Goal: Task Accomplishment & Management: Manage account settings

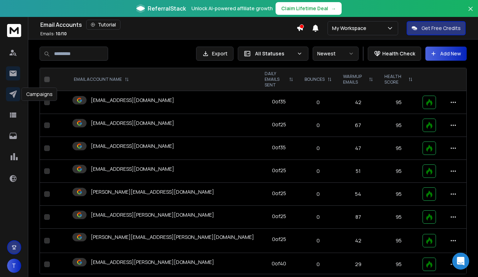
click at [17, 91] on link at bounding box center [13, 94] width 14 height 14
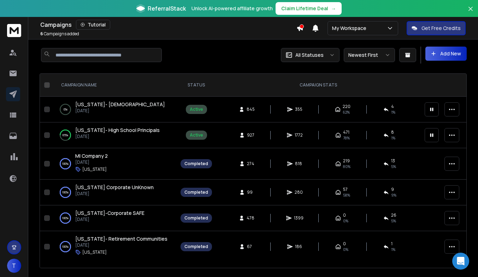
click at [145, 131] on span "[US_STATE]- High School Principals" at bounding box center [117, 130] width 84 height 7
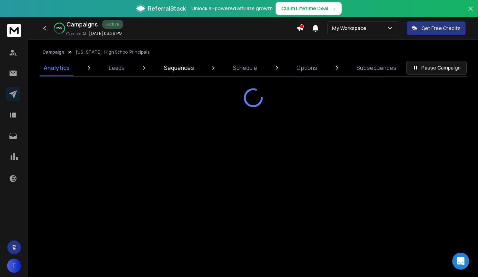
click at [188, 67] on p "Sequences" at bounding box center [179, 68] width 30 height 8
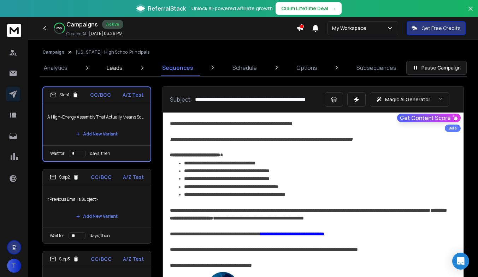
click at [115, 67] on p "Leads" at bounding box center [115, 68] width 16 height 8
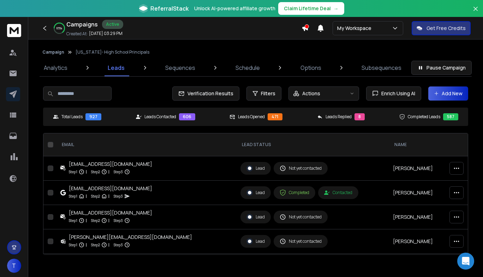
click at [53, 50] on button "Campaign" at bounding box center [53, 52] width 22 height 6
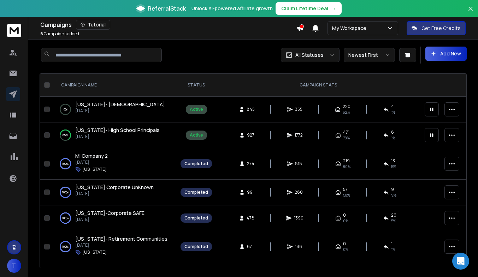
click at [102, 104] on span "[US_STATE]- [DEMOGRAPHIC_DATA]" at bounding box center [120, 104] width 90 height 7
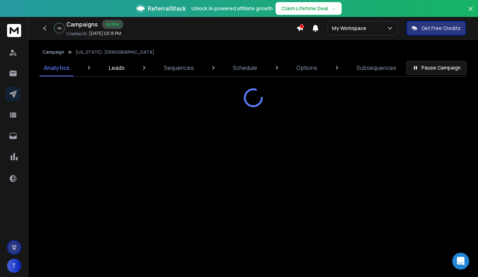
click at [120, 68] on p "Leads" at bounding box center [117, 68] width 16 height 8
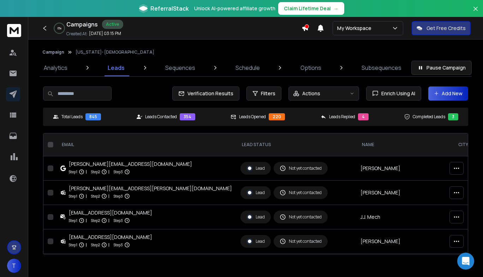
click at [439, 94] on icon at bounding box center [436, 93] width 5 height 5
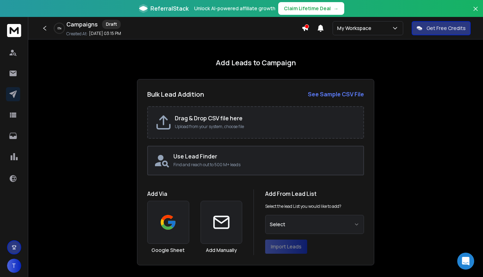
click at [227, 129] on p "Upload from your system, choose file" at bounding box center [265, 127] width 181 height 6
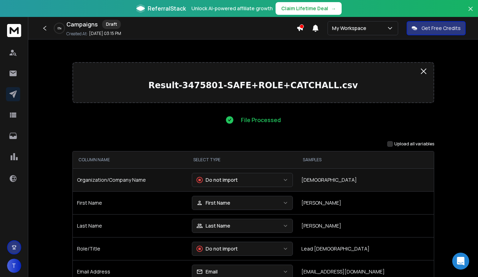
click at [262, 178] on button "Do not import" at bounding box center [242, 180] width 101 height 14
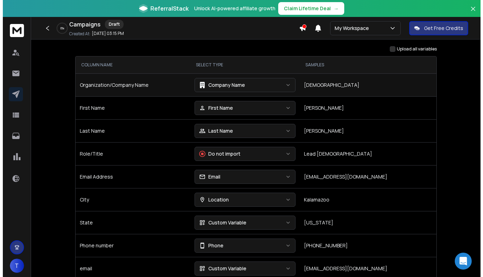
scroll to position [95, 0]
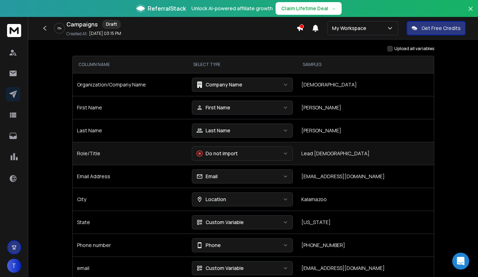
click at [272, 154] on button "Do not import" at bounding box center [242, 153] width 101 height 14
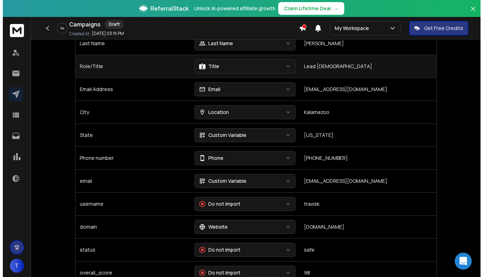
scroll to position [183, 0]
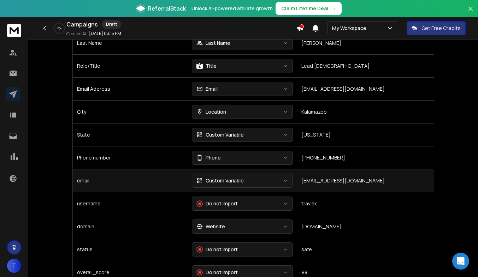
click at [280, 182] on button "Custom Variable" at bounding box center [242, 181] width 101 height 14
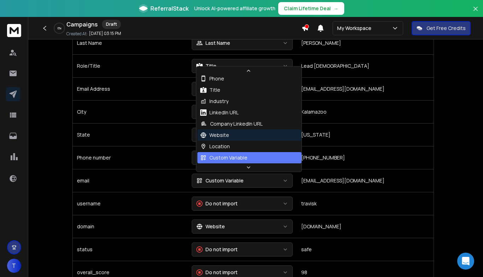
scroll to position [64, 0]
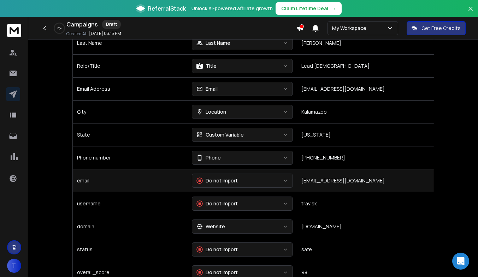
click at [277, 181] on button "Do not import" at bounding box center [242, 181] width 101 height 14
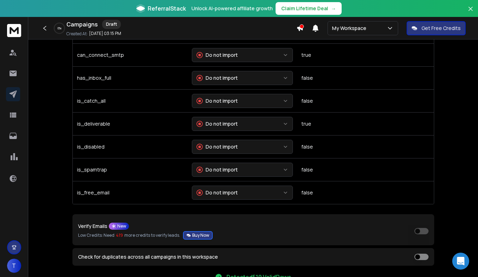
scroll to position [597, 0]
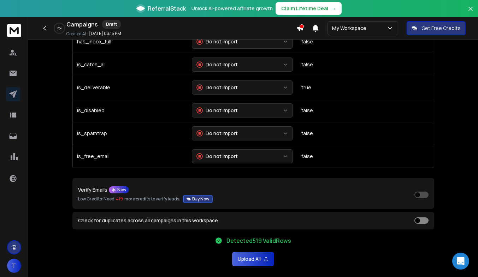
click at [418, 220] on button "Check for duplicates across all campaigns in this workspace" at bounding box center [421, 220] width 14 height 6
click at [256, 262] on button "Upload All" at bounding box center [253, 259] width 42 height 14
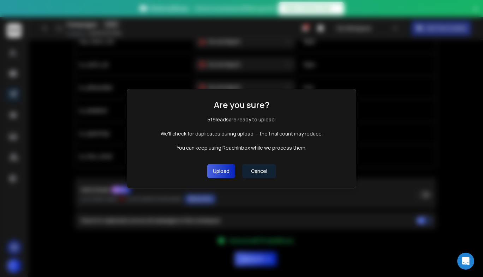
click at [226, 172] on button "Upload" at bounding box center [221, 171] width 28 height 14
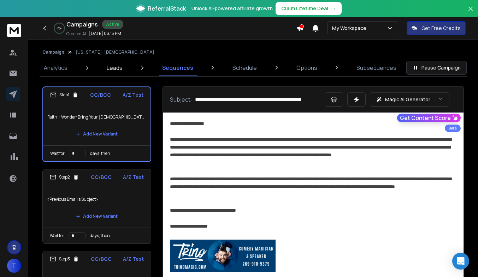
click at [117, 67] on p "Leads" at bounding box center [115, 68] width 16 height 8
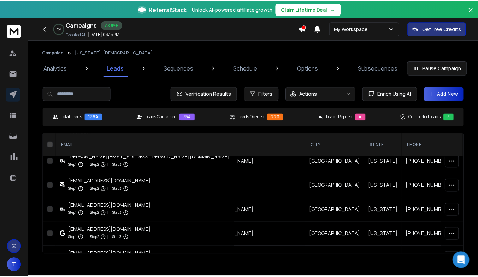
scroll to position [34, 144]
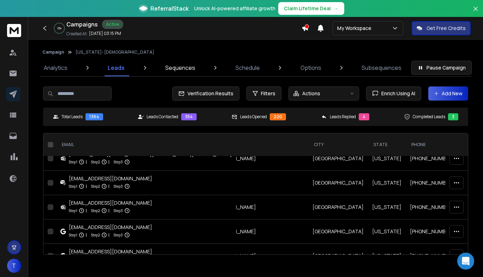
click at [178, 72] on p "Sequences" at bounding box center [180, 68] width 30 height 8
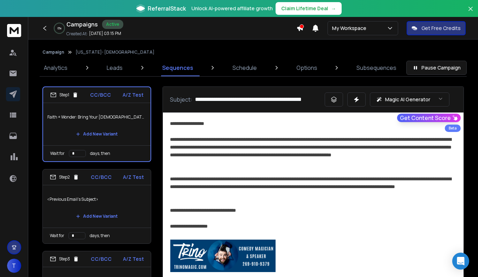
click at [118, 199] on p "<Previous Email's Subject>" at bounding box center [97, 200] width 100 height 20
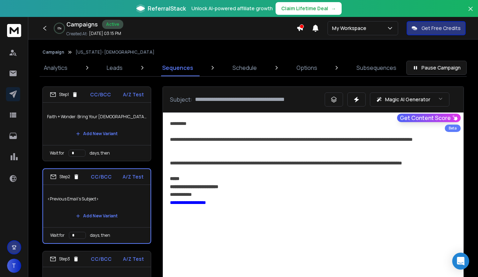
click at [131, 126] on p "Faith + Wonder: Bring Your [DEMOGRAPHIC_DATA] Family Together" at bounding box center [97, 117] width 100 height 20
type input "**********"
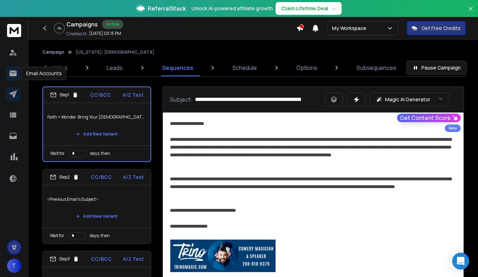
click at [13, 73] on icon at bounding box center [13, 74] width 7 height 6
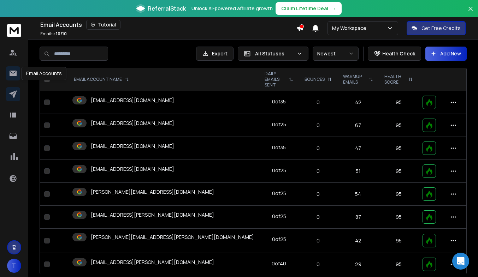
click at [17, 94] on link at bounding box center [13, 94] width 14 height 14
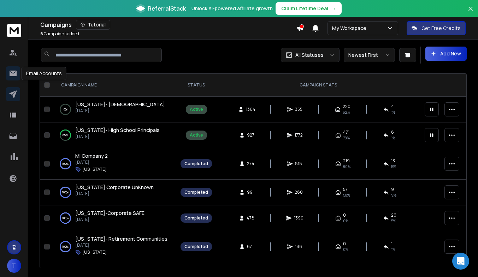
click at [15, 71] on icon at bounding box center [13, 74] width 7 height 6
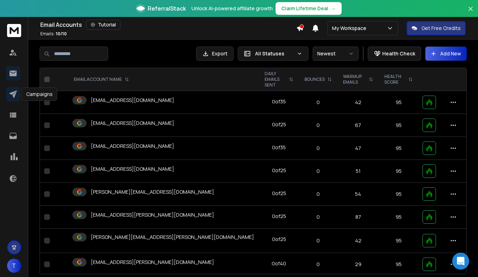
click at [12, 92] on icon at bounding box center [12, 94] width 7 height 7
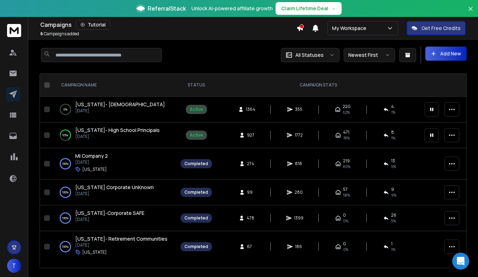
click at [455, 104] on button "button" at bounding box center [451, 109] width 15 height 14
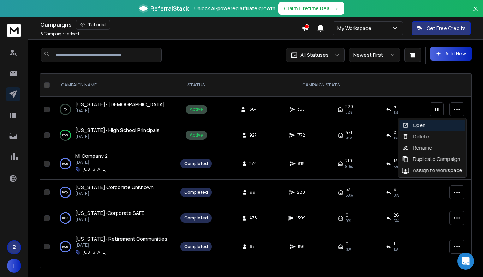
click at [118, 102] on span "[US_STATE]- [DEMOGRAPHIC_DATA]" at bounding box center [120, 104] width 90 height 7
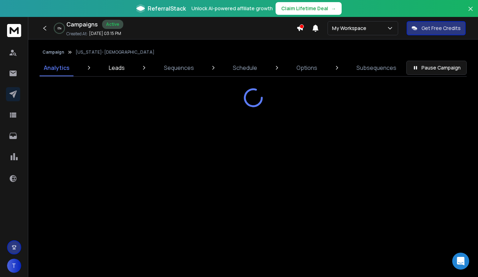
click at [124, 68] on p "Leads" at bounding box center [117, 68] width 16 height 8
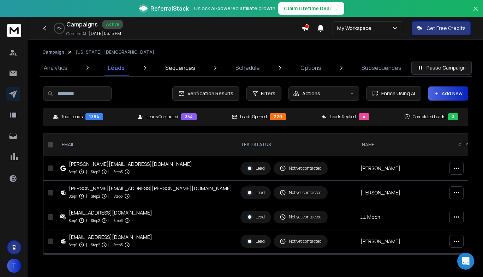
click at [171, 67] on p "Sequences" at bounding box center [180, 68] width 30 height 8
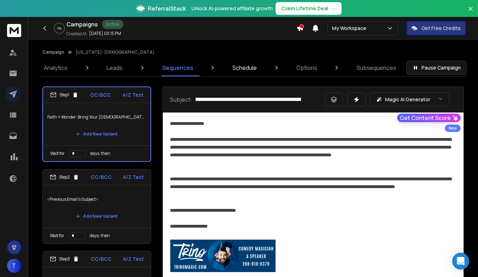
click at [245, 70] on p "Schedule" at bounding box center [244, 68] width 24 height 8
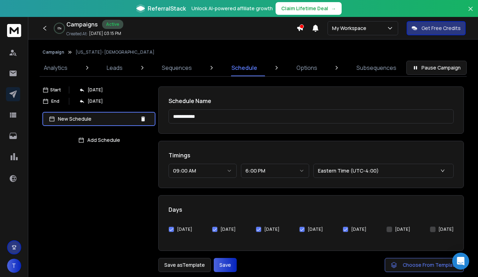
scroll to position [5, 0]
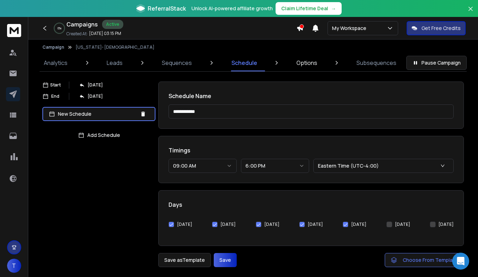
click at [299, 64] on p "Options" at bounding box center [306, 63] width 21 height 8
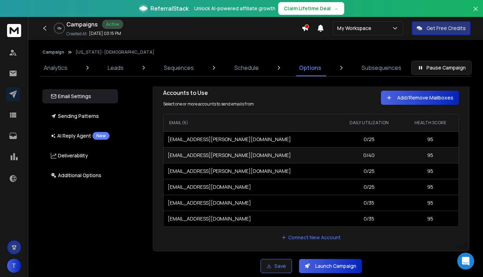
scroll to position [17, 0]
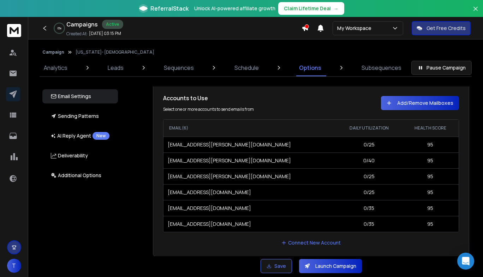
click at [399, 100] on button "Add/Remove Mailboxes" at bounding box center [420, 103] width 78 height 14
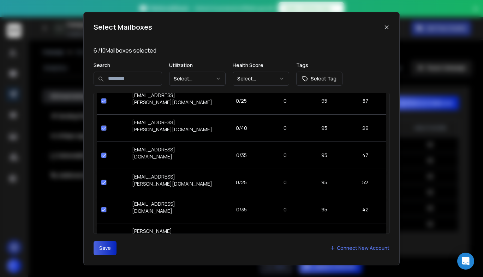
scroll to position [111, 0]
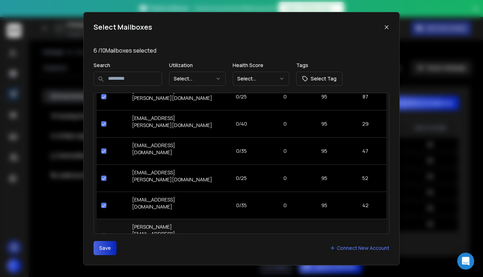
click at [104, 233] on button "button" at bounding box center [104, 236] width 6 height 6
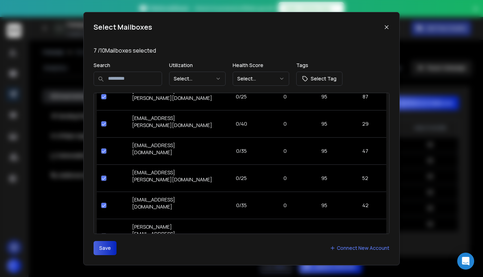
click at [103, 268] on button "button" at bounding box center [104, 271] width 6 height 6
click at [104, 246] on button "Save" at bounding box center [105, 248] width 23 height 14
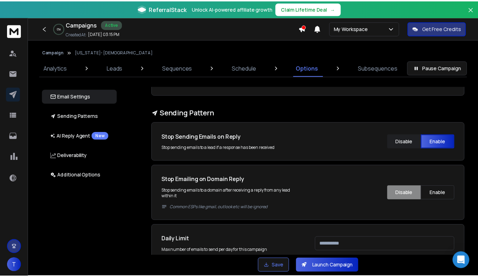
scroll to position [0, 0]
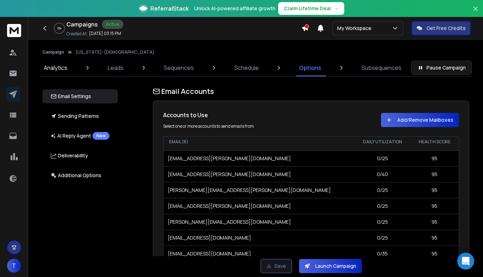
click at [64, 71] on p "Analytics" at bounding box center [56, 68] width 24 height 8
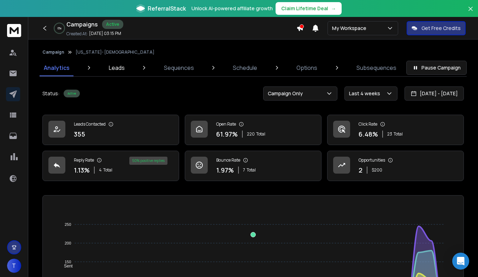
click at [115, 69] on p "Leads" at bounding box center [117, 68] width 16 height 8
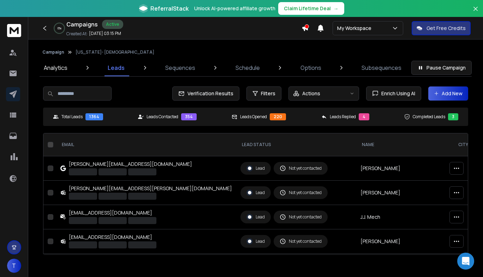
click at [56, 68] on p "Analytics" at bounding box center [56, 68] width 24 height 8
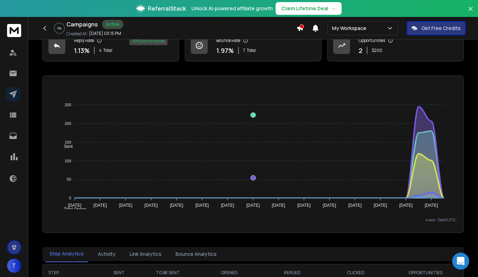
scroll to position [121, 0]
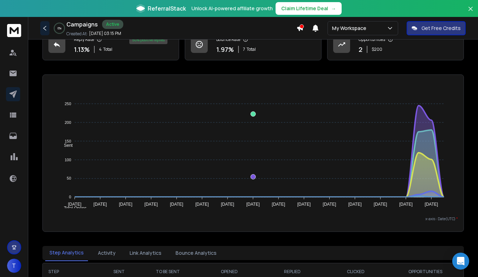
click at [44, 28] on icon at bounding box center [44, 28] width 3 height 5
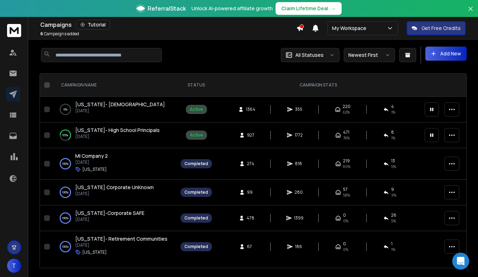
click at [103, 106] on span "[US_STATE]- [DEMOGRAPHIC_DATA]" at bounding box center [120, 104] width 90 height 7
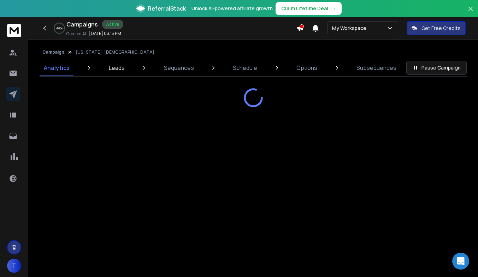
click at [112, 71] on p "Leads" at bounding box center [117, 68] width 16 height 8
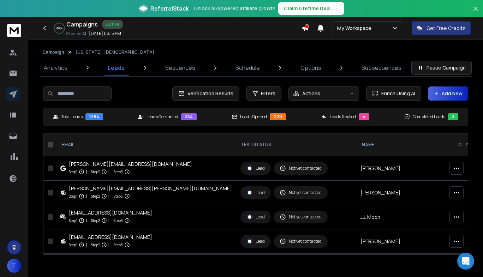
click at [444, 91] on button "Add New" at bounding box center [448, 93] width 40 height 14
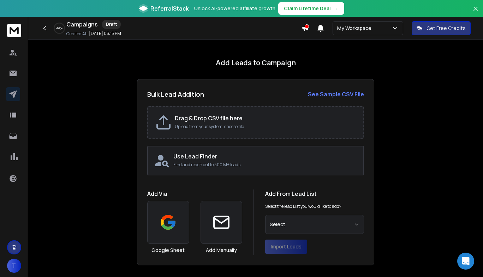
click at [217, 130] on div "Drag & Drop CSV file here Upload from your system, choose file" at bounding box center [265, 122] width 181 height 17
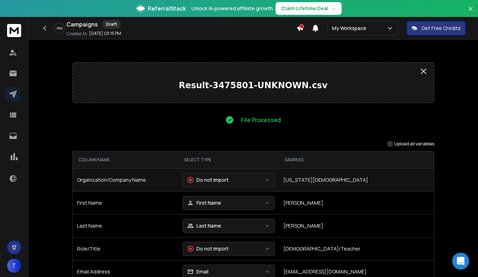
click at [214, 180] on div "Do not import" at bounding box center [207, 179] width 41 height 7
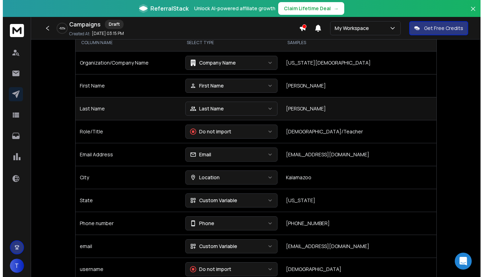
scroll to position [118, 0]
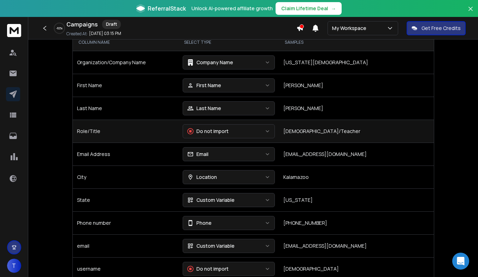
click at [232, 130] on button "Do not import" at bounding box center [228, 131] width 92 height 14
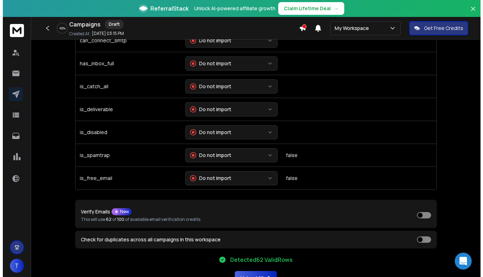
scroll to position [571, 0]
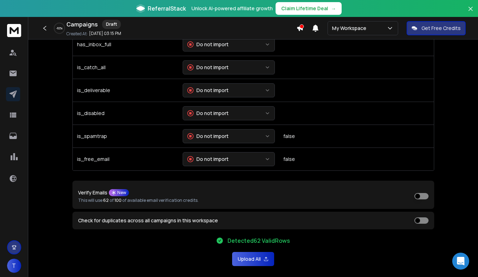
click at [420, 218] on button "Check for duplicates across all campaigns in this workspace" at bounding box center [421, 220] width 14 height 6
click at [260, 256] on button "Upload All" at bounding box center [253, 259] width 42 height 14
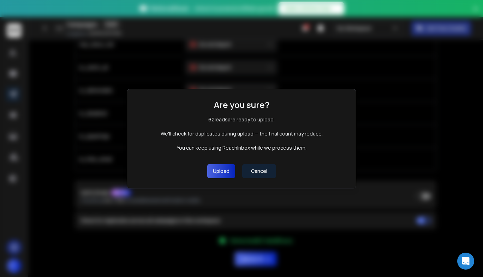
click at [218, 169] on button "Upload" at bounding box center [221, 171] width 28 height 14
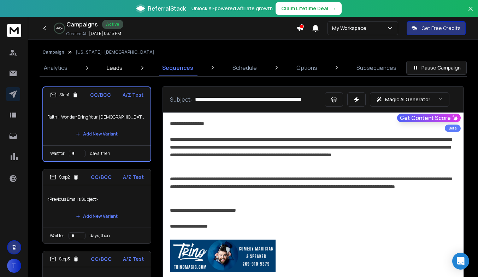
click at [114, 70] on p "Leads" at bounding box center [115, 68] width 16 height 8
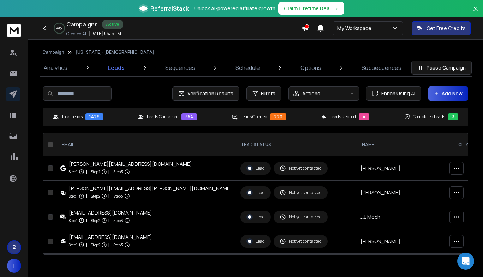
click at [58, 52] on button "Campaign" at bounding box center [53, 52] width 22 height 6
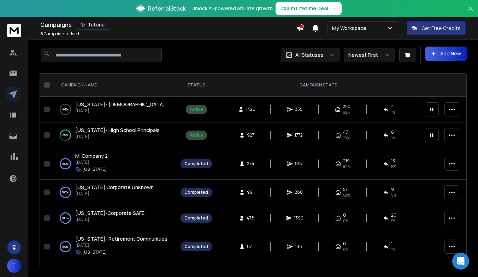
click at [107, 103] on span "[US_STATE]- [DEMOGRAPHIC_DATA]" at bounding box center [120, 104] width 90 height 7
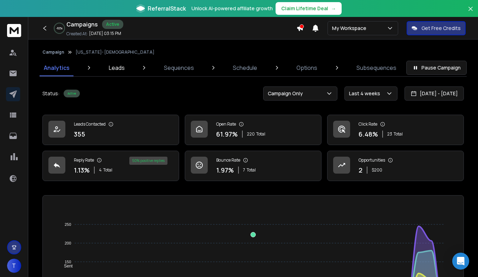
click at [118, 68] on p "Leads" at bounding box center [117, 68] width 16 height 8
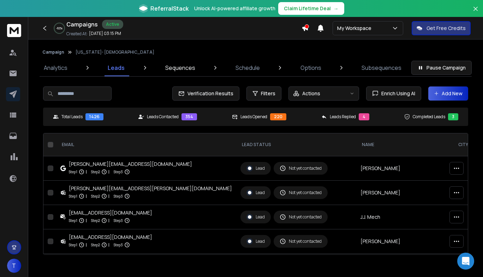
click at [174, 70] on p "Sequences" at bounding box center [180, 68] width 30 height 8
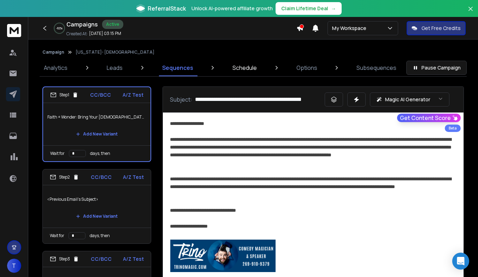
click at [248, 68] on p "Schedule" at bounding box center [244, 68] width 24 height 8
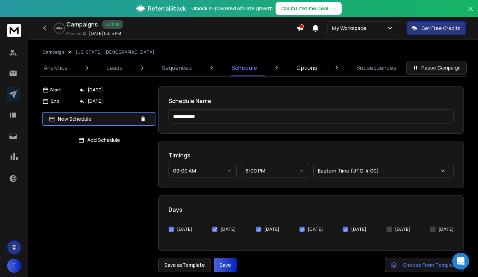
click at [306, 67] on p "Options" at bounding box center [306, 68] width 21 height 8
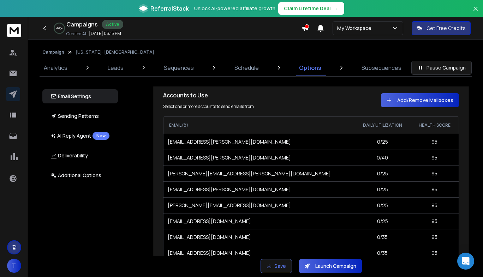
click at [412, 102] on button "Add/Remove Mailboxes" at bounding box center [420, 100] width 78 height 14
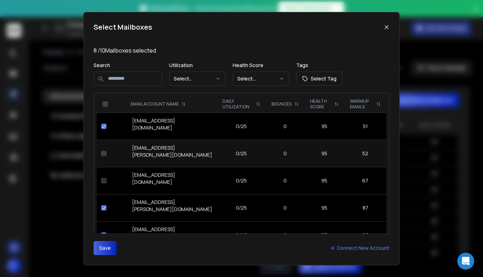
click at [103, 151] on button "button" at bounding box center [104, 154] width 6 height 6
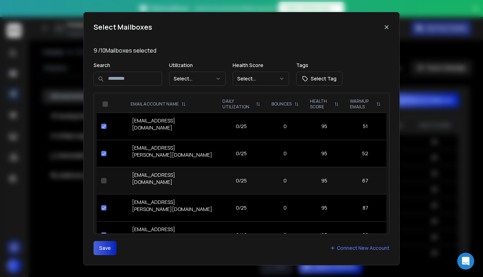
click at [102, 178] on button "button" at bounding box center [104, 181] width 6 height 6
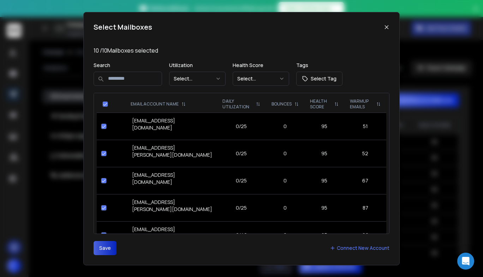
click at [106, 244] on button "Save" at bounding box center [105, 248] width 23 height 14
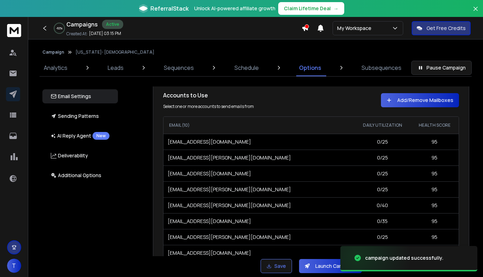
scroll to position [35, 0]
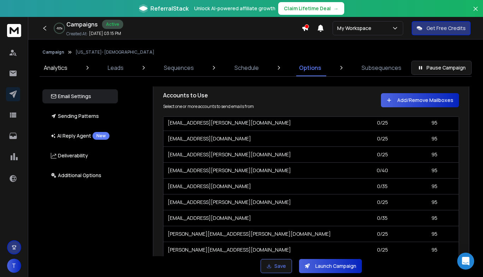
click at [59, 68] on p "Analytics" at bounding box center [56, 68] width 24 height 8
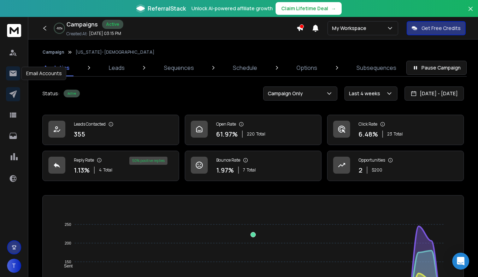
click at [14, 75] on icon at bounding box center [13, 74] width 7 height 6
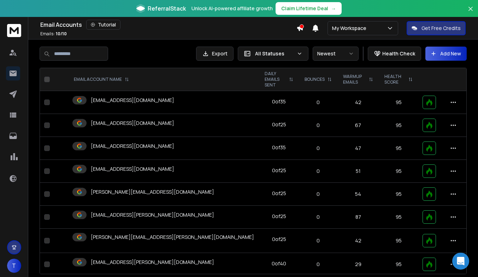
click at [450, 126] on icon at bounding box center [452, 125] width 5 height 1
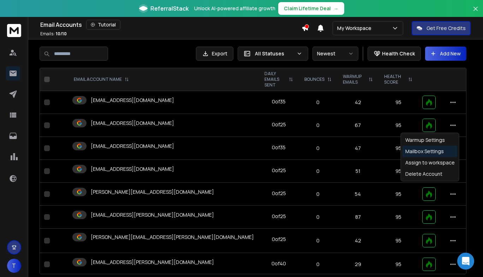
click at [443, 152] on div "Mailbox Settings" at bounding box center [429, 151] width 55 height 11
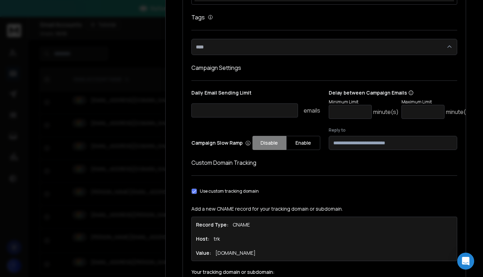
scroll to position [181, 0]
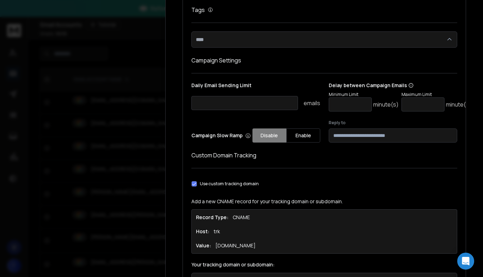
drag, startPoint x: 218, startPoint y: 103, endPoint x: 126, endPoint y: 106, distance: 92.5
click at [126, 106] on body "ReferralStack Unlock AI-powered affiliate growth Lifetime Deals available! Clai…" at bounding box center [239, 138] width 478 height 277
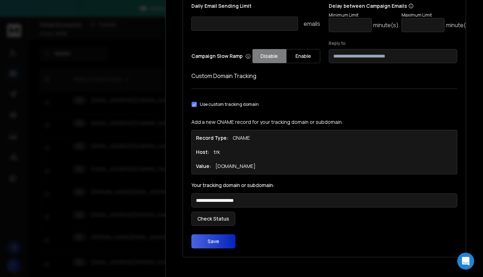
type input "**"
click at [215, 237] on button "Save" at bounding box center [213, 241] width 44 height 14
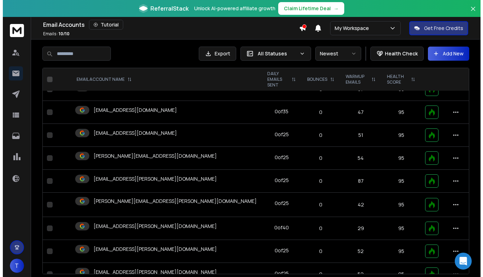
scroll to position [52, 0]
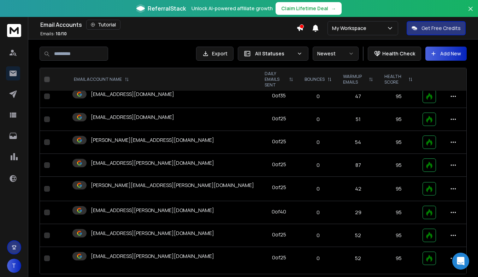
click at [450, 258] on icon at bounding box center [452, 258] width 5 height 1
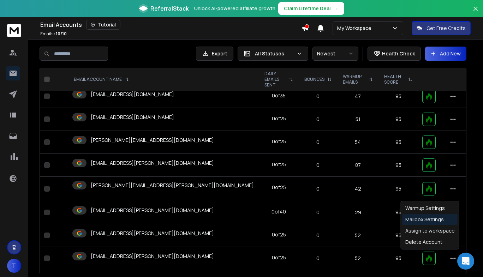
click at [430, 222] on div "Mailbox Settings" at bounding box center [429, 219] width 55 height 11
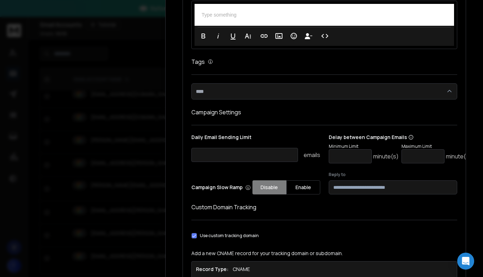
scroll to position [129, 0]
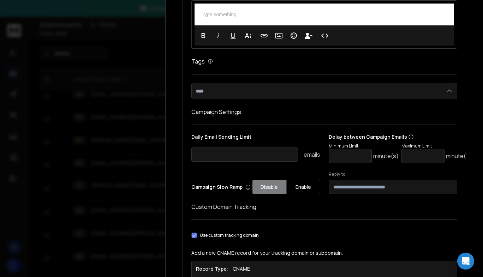
drag, startPoint x: 211, startPoint y: 154, endPoint x: 164, endPoint y: 155, distance: 46.6
click at [164, 155] on body "ReferralStack Unlock AI-powered affiliate growth Lifetime Deals available! Clai…" at bounding box center [239, 138] width 478 height 277
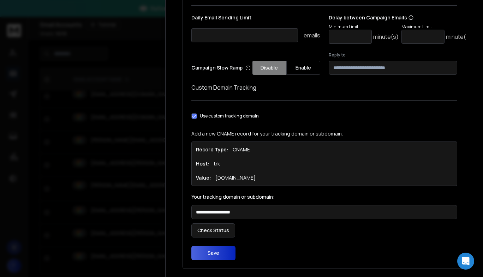
scroll to position [265, 0]
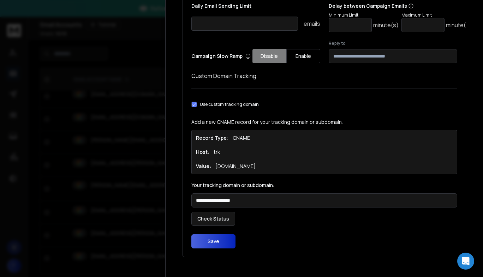
type input "**"
click at [210, 234] on button "Save" at bounding box center [213, 241] width 44 height 14
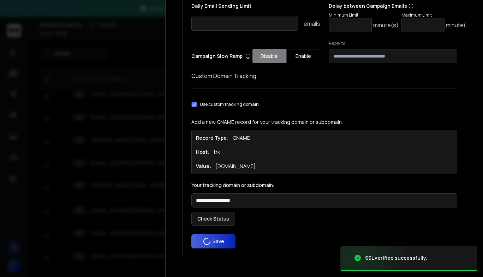
click at [95, 133] on div at bounding box center [241, 138] width 483 height 277
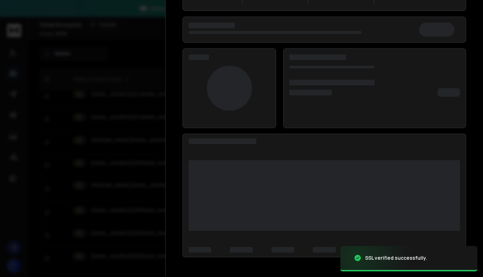
scroll to position [188, 0]
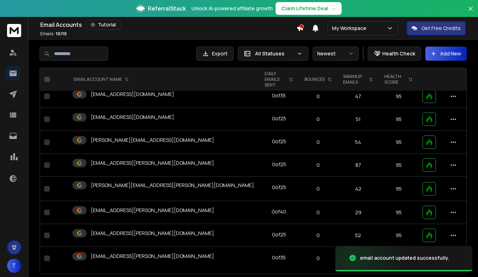
click at [450, 233] on icon at bounding box center [453, 235] width 6 height 6
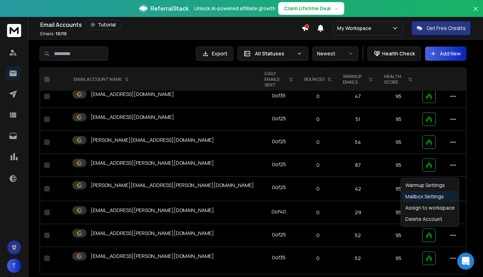
click at [433, 195] on div "Mailbox Settings" at bounding box center [429, 196] width 55 height 11
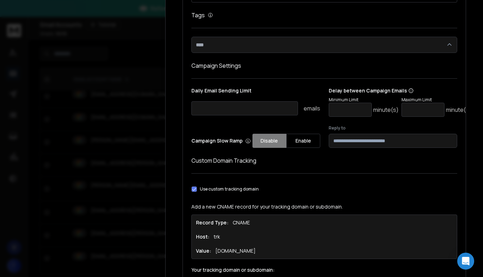
scroll to position [176, 0]
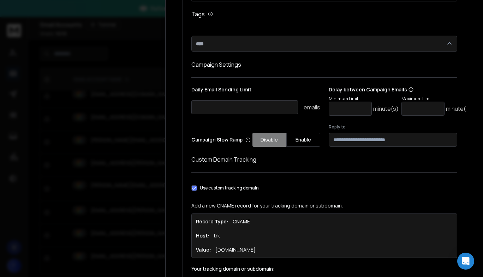
drag, startPoint x: 213, startPoint y: 103, endPoint x: 168, endPoint y: 106, distance: 45.6
click at [168, 106] on div "Multi Select Table Sheet [EMAIL_ADDRESS][PERSON_NAME][DOMAIN_NAME] Overview Cam…" at bounding box center [324, 138] width 318 height 277
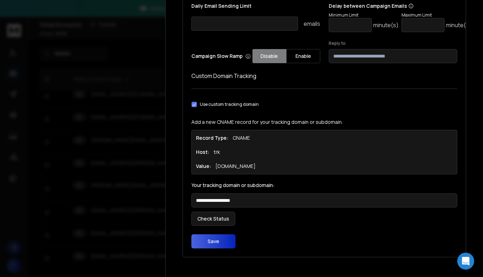
type input "**"
click at [212, 239] on button "Save" at bounding box center [213, 241] width 44 height 14
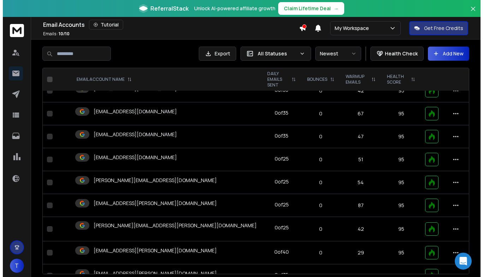
scroll to position [0, 0]
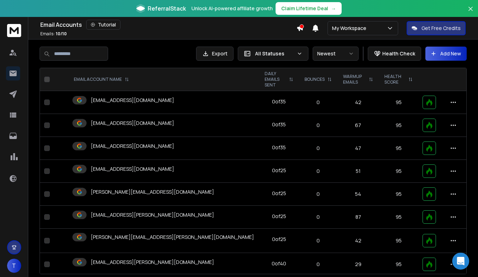
click at [450, 240] on icon at bounding box center [452, 240] width 5 height 1
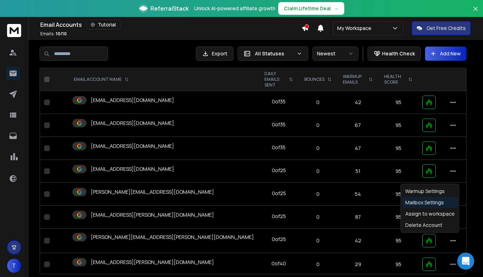
click at [436, 199] on div "Mailbox Settings" at bounding box center [429, 202] width 55 height 11
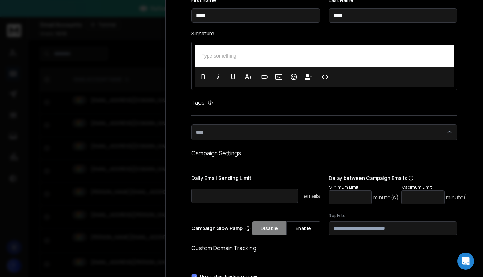
scroll to position [90, 0]
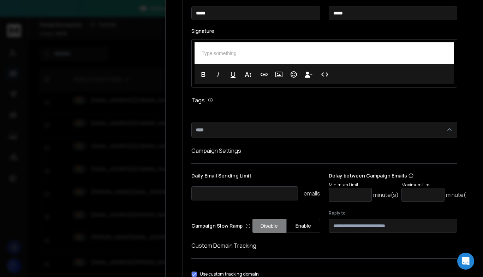
drag, startPoint x: 225, startPoint y: 199, endPoint x: 161, endPoint y: 206, distance: 63.9
click at [161, 206] on body "ReferralStack Unlock AI-powered affiliate growth Lifetime Deals available! Clai…" at bounding box center [239, 138] width 478 height 277
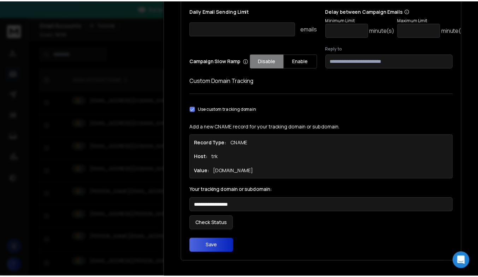
scroll to position [265, 0]
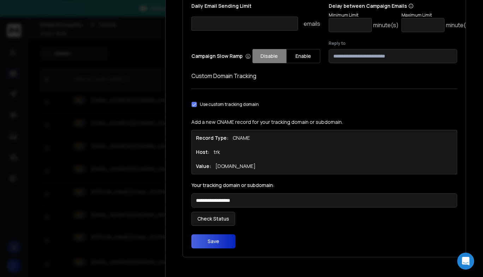
type input "**"
click at [209, 234] on button "Save" at bounding box center [213, 241] width 44 height 14
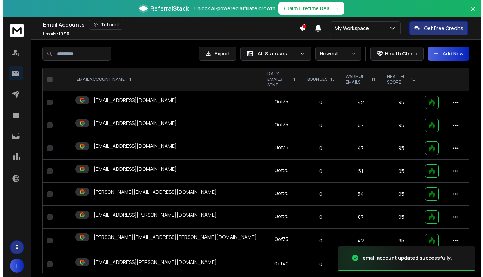
scroll to position [11, 0]
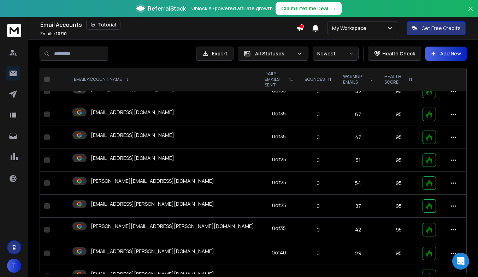
click at [450, 160] on icon at bounding box center [452, 160] width 5 height 1
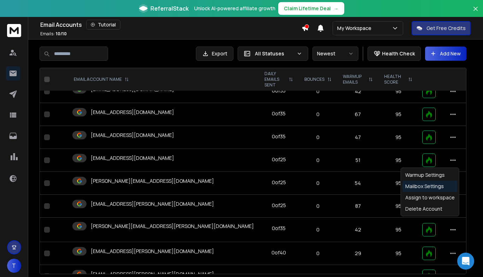
click at [425, 185] on div "Mailbox Settings" at bounding box center [429, 186] width 55 height 11
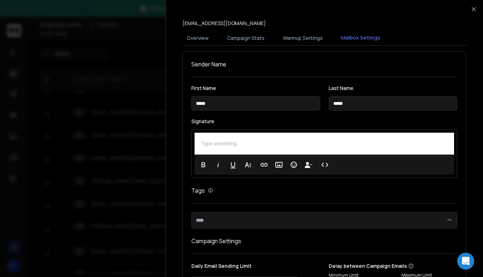
scroll to position [212, 0]
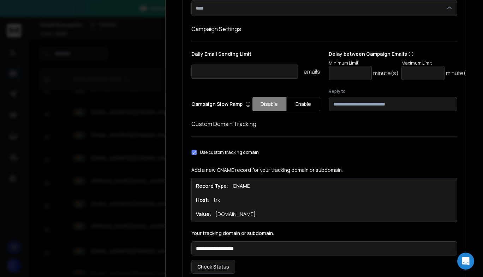
drag, startPoint x: 228, startPoint y: 71, endPoint x: 160, endPoint y: 77, distance: 67.6
click at [160, 77] on body "ReferralStack Unlock AI-powered affiliate growth Lifetime Deals available! Clai…" at bounding box center [239, 138] width 478 height 277
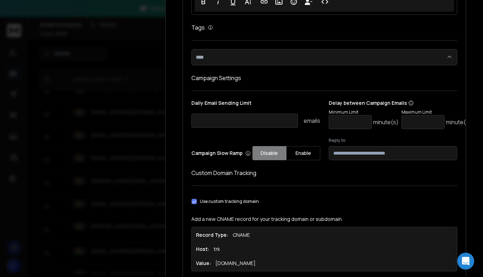
scroll to position [165, 0]
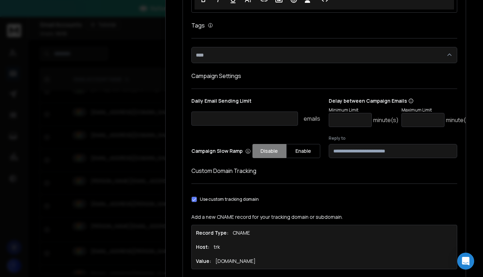
drag, startPoint x: 202, startPoint y: 118, endPoint x: 185, endPoint y: 118, distance: 16.9
click at [185, 118] on div "**********" at bounding box center [323, 119] width 283 height 466
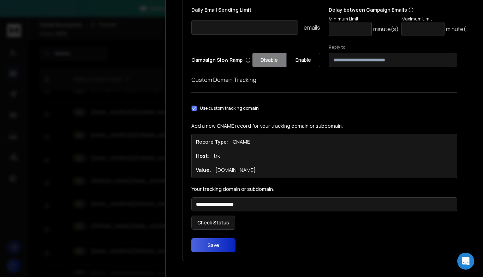
scroll to position [265, 0]
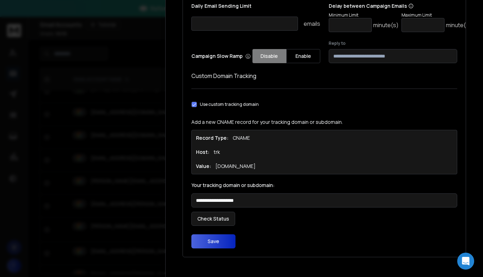
type input "**"
click at [224, 238] on button "Save" at bounding box center [213, 241] width 44 height 14
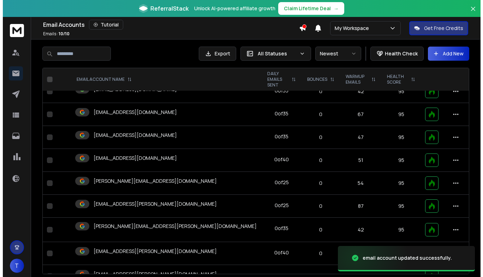
scroll to position [52, 0]
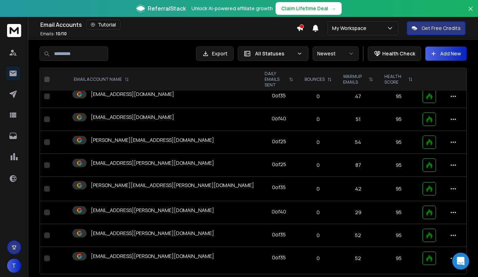
click at [449, 141] on button at bounding box center [453, 142] width 18 height 12
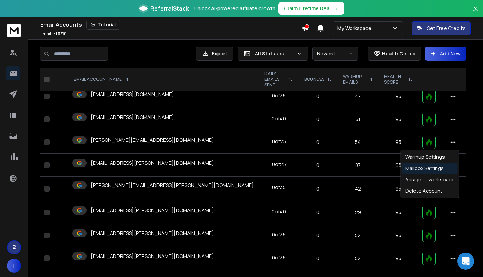
click at [422, 168] on div "Mailbox Settings" at bounding box center [429, 168] width 55 height 11
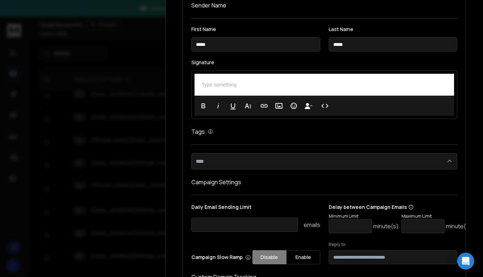
scroll to position [76, 0]
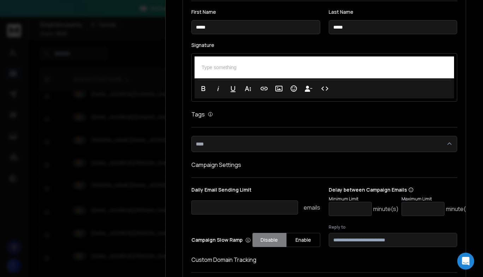
drag, startPoint x: 214, startPoint y: 214, endPoint x: 144, endPoint y: 209, distance: 70.8
click at [144, 209] on body "ReferralStack Unlock AI-powered affiliate growth Lifetime Deals available! Clai…" at bounding box center [239, 138] width 478 height 277
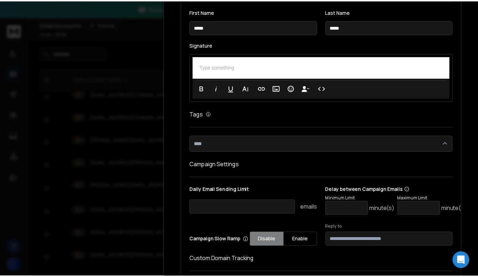
scroll to position [265, 0]
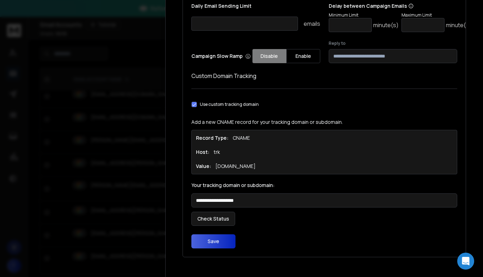
type input "**"
click at [213, 234] on button "Save" at bounding box center [213, 241] width 44 height 14
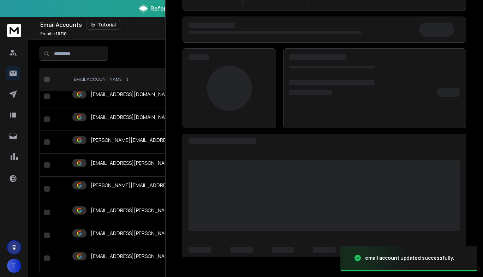
scroll to position [188, 0]
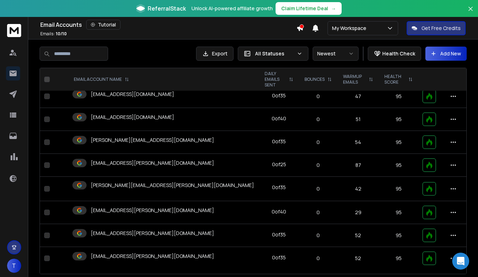
click at [450, 166] on icon at bounding box center [452, 164] width 5 height 1
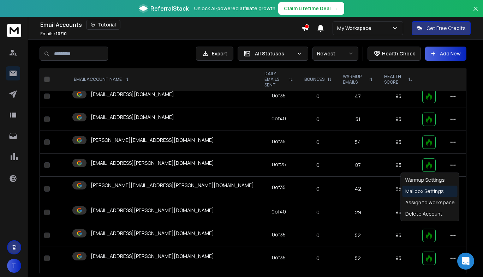
click at [407, 187] on div "Mailbox Settings" at bounding box center [429, 191] width 55 height 11
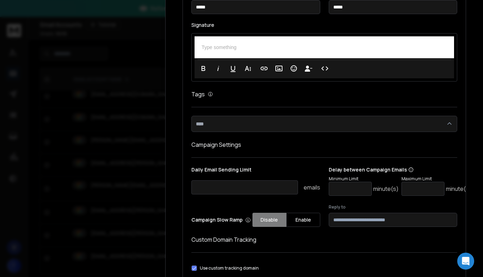
scroll to position [98, 0]
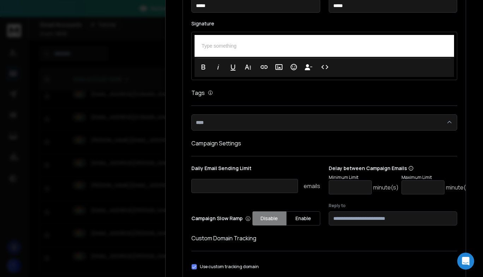
drag, startPoint x: 227, startPoint y: 188, endPoint x: 182, endPoint y: 188, distance: 45.5
click at [182, 188] on div "**********" at bounding box center [324, 171] width 300 height 520
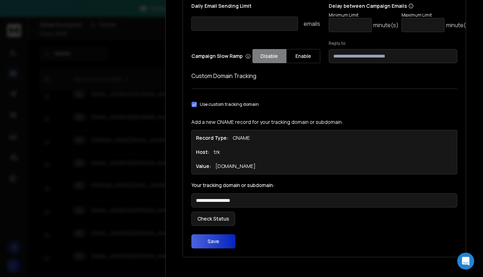
type input "**"
click at [214, 240] on button "Save" at bounding box center [213, 241] width 44 height 14
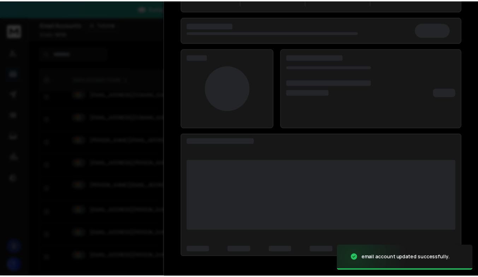
scroll to position [188, 0]
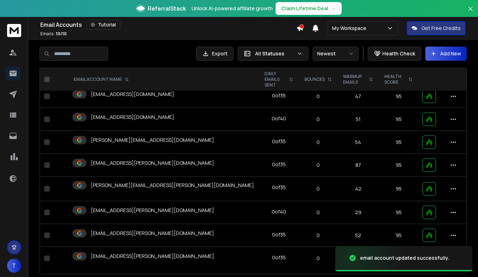
click at [34, 58] on div "Export All Statuses Newest Health Check Add New EMAIL ACCOUNT NAME DAILY EMAILS…" at bounding box center [252, 161] width 449 height 242
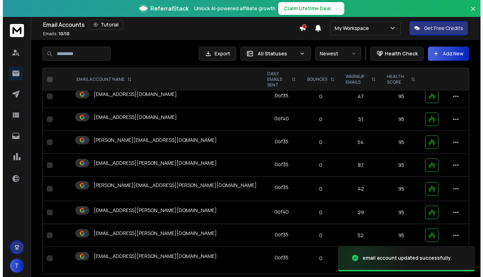
scroll to position [0, 0]
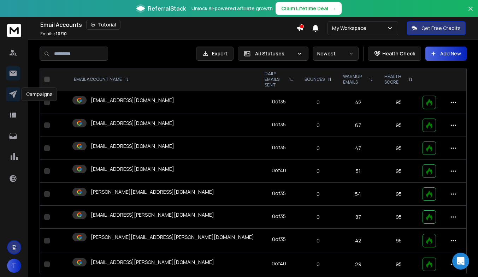
click at [18, 90] on link at bounding box center [13, 94] width 14 height 14
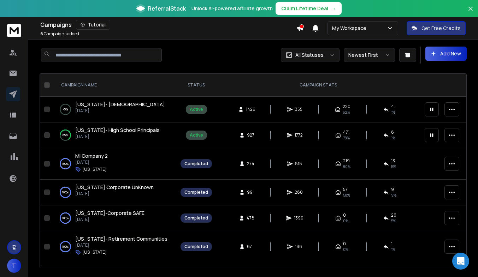
click at [111, 109] on p "[DATE]" at bounding box center [120, 111] width 90 height 6
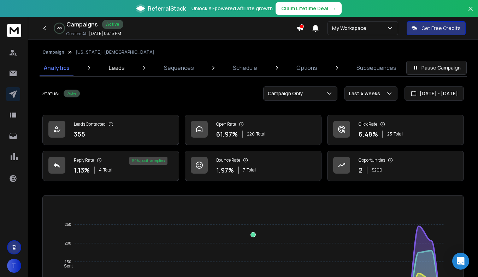
click at [114, 69] on p "Leads" at bounding box center [117, 68] width 16 height 8
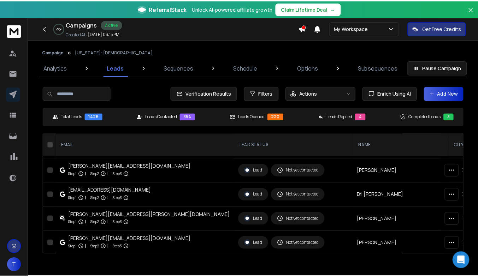
scroll to position [1130, 0]
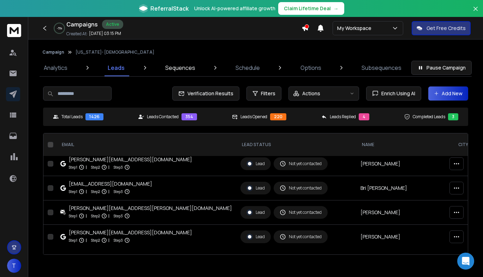
click at [175, 67] on p "Sequences" at bounding box center [180, 68] width 30 height 8
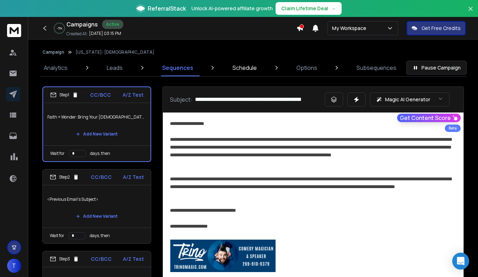
click at [251, 68] on p "Schedule" at bounding box center [244, 68] width 24 height 8
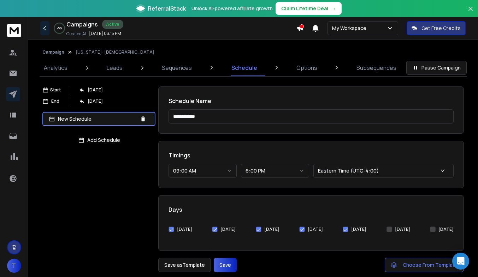
click at [42, 28] on icon at bounding box center [45, 28] width 6 height 6
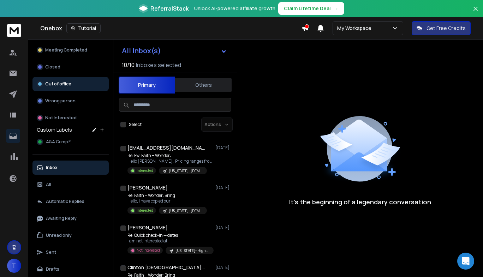
scroll to position [133, 0]
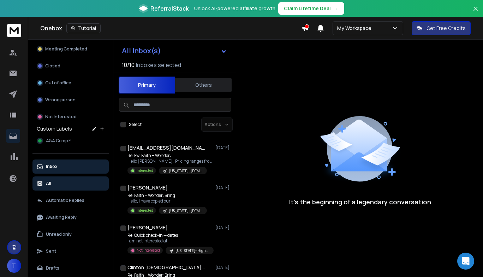
click at [61, 182] on button "All" at bounding box center [70, 183] width 76 height 14
click at [202, 88] on button "Others" at bounding box center [203, 85] width 56 height 16
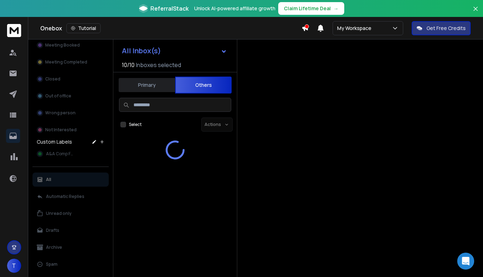
scroll to position [126, 0]
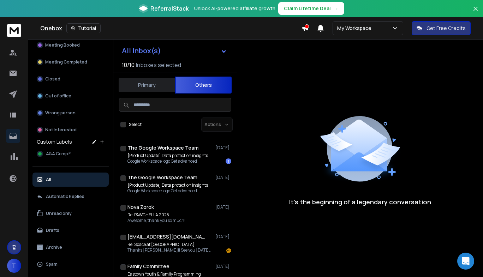
click at [151, 84] on button "Primary" at bounding box center [147, 85] width 56 height 16
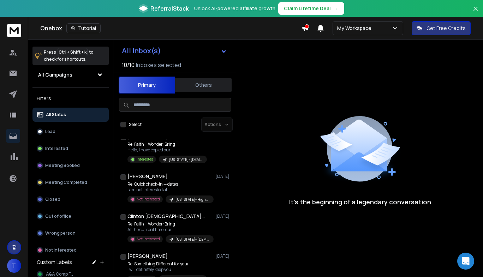
scroll to position [0, 0]
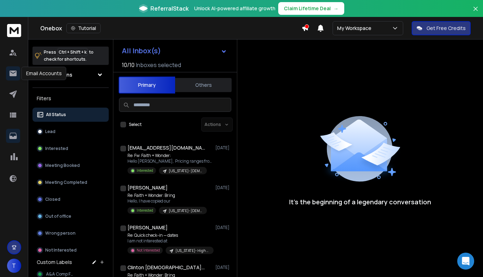
click at [11, 70] on icon at bounding box center [13, 73] width 8 height 8
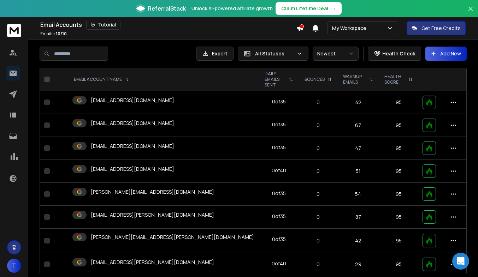
click at [11, 37] on div at bounding box center [14, 106] width 16 height 164
click at [13, 34] on icon at bounding box center [14, 30] width 14 height 13
click at [11, 91] on icon at bounding box center [13, 94] width 8 height 8
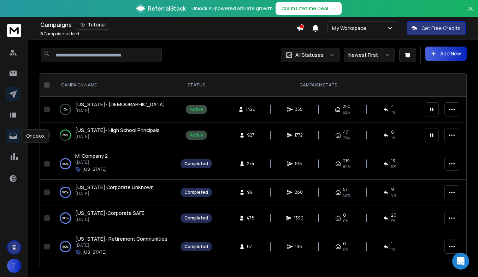
click at [12, 136] on icon at bounding box center [13, 136] width 8 height 8
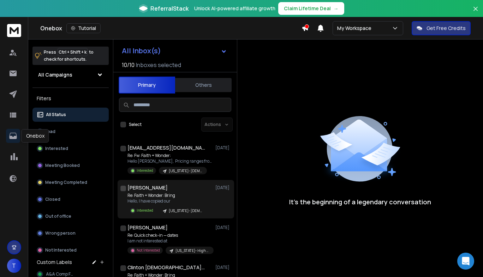
click at [199, 199] on p "Hello, I have copied our" at bounding box center [166, 201] width 79 height 6
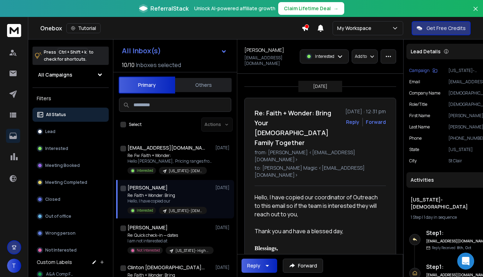
click at [14, 27] on icon at bounding box center [14, 30] width 14 height 13
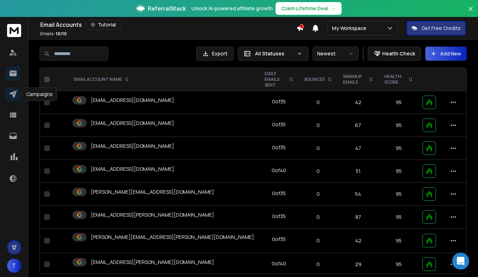
click at [12, 95] on icon at bounding box center [13, 94] width 8 height 8
